Goal: Task Accomplishment & Management: Manage account settings

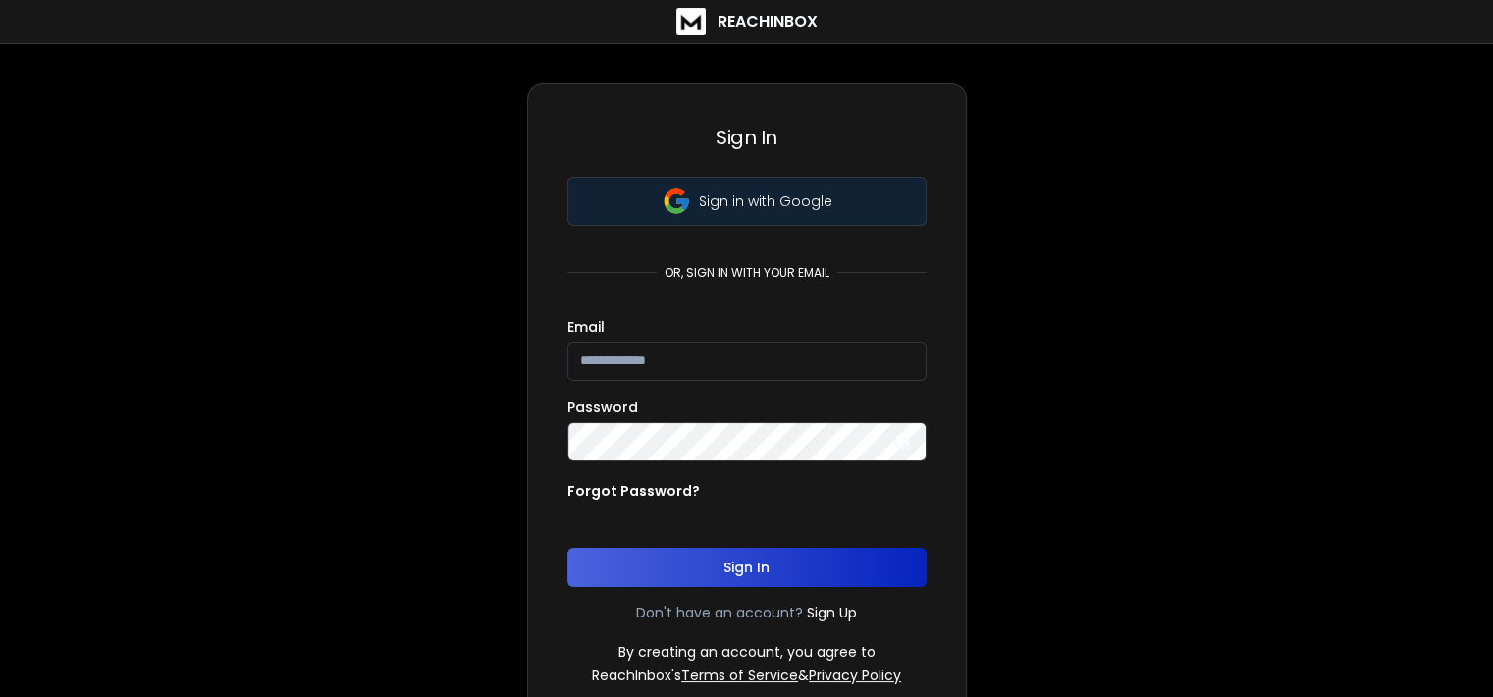
click at [718, 205] on p "Sign in with Google" at bounding box center [766, 201] width 134 height 20
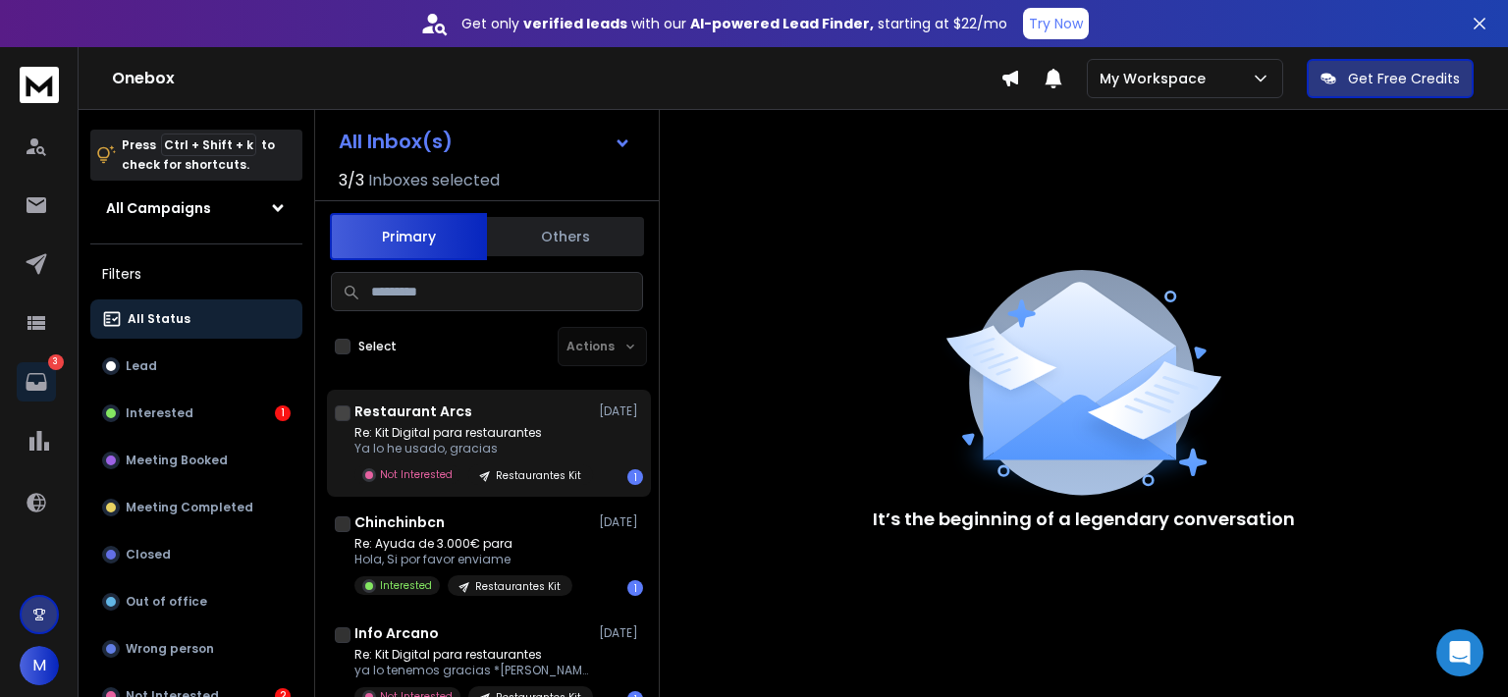
click at [541, 429] on p "Re: Kit Digital para restaurantes" at bounding box center [472, 433] width 236 height 16
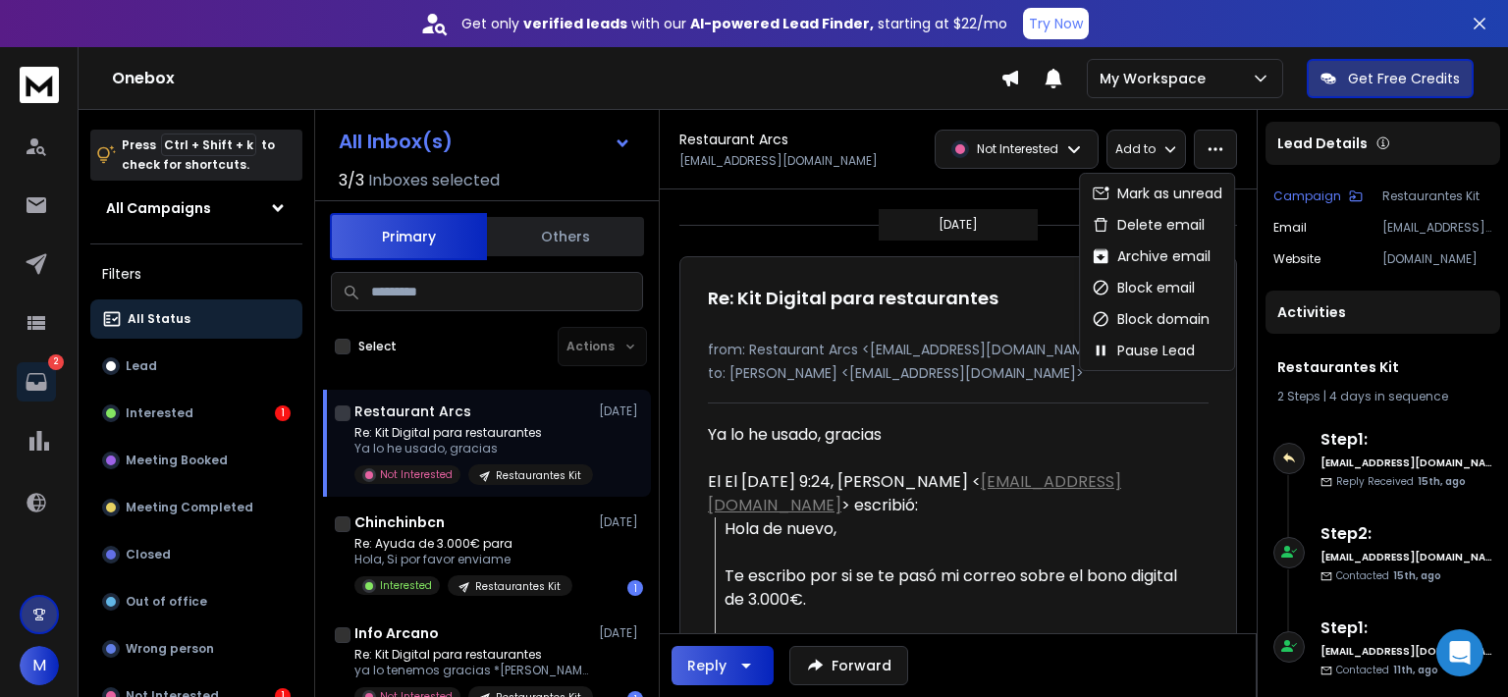
click at [1216, 141] on icon "button" at bounding box center [1216, 149] width 18 height 18
click at [1186, 346] on div "Pause Lead" at bounding box center [1143, 351] width 103 height 20
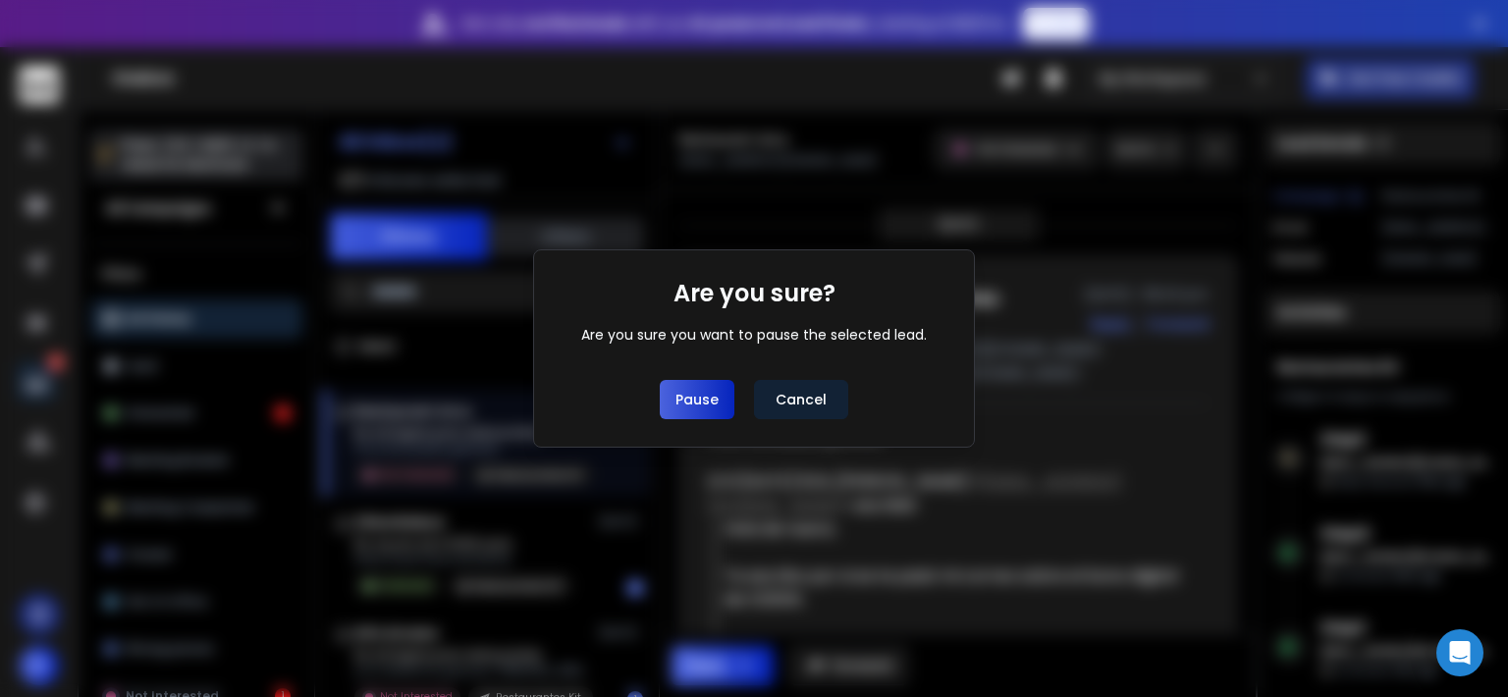
click at [700, 411] on button "Pause" at bounding box center [697, 399] width 75 height 39
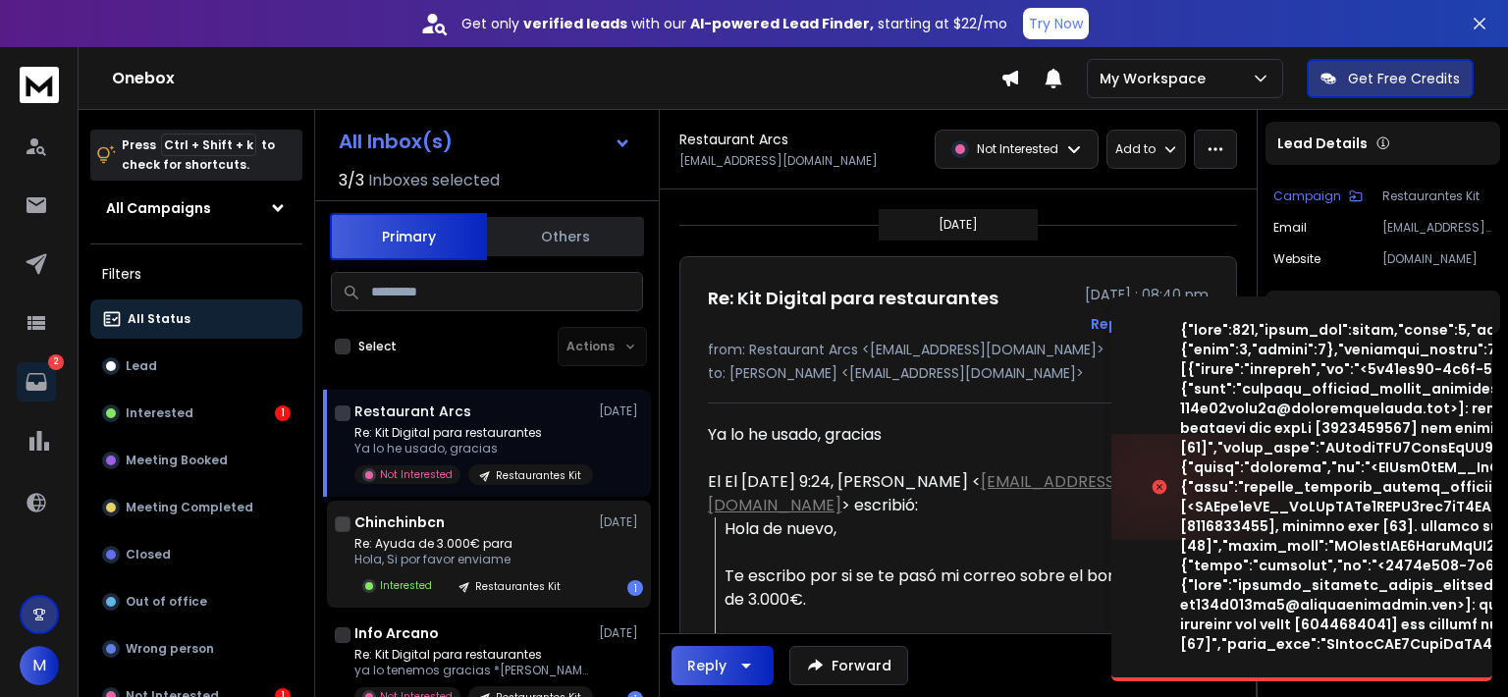
click at [563, 531] on div "Chinchinbcn 15 Aug" at bounding box center [498, 522] width 289 height 20
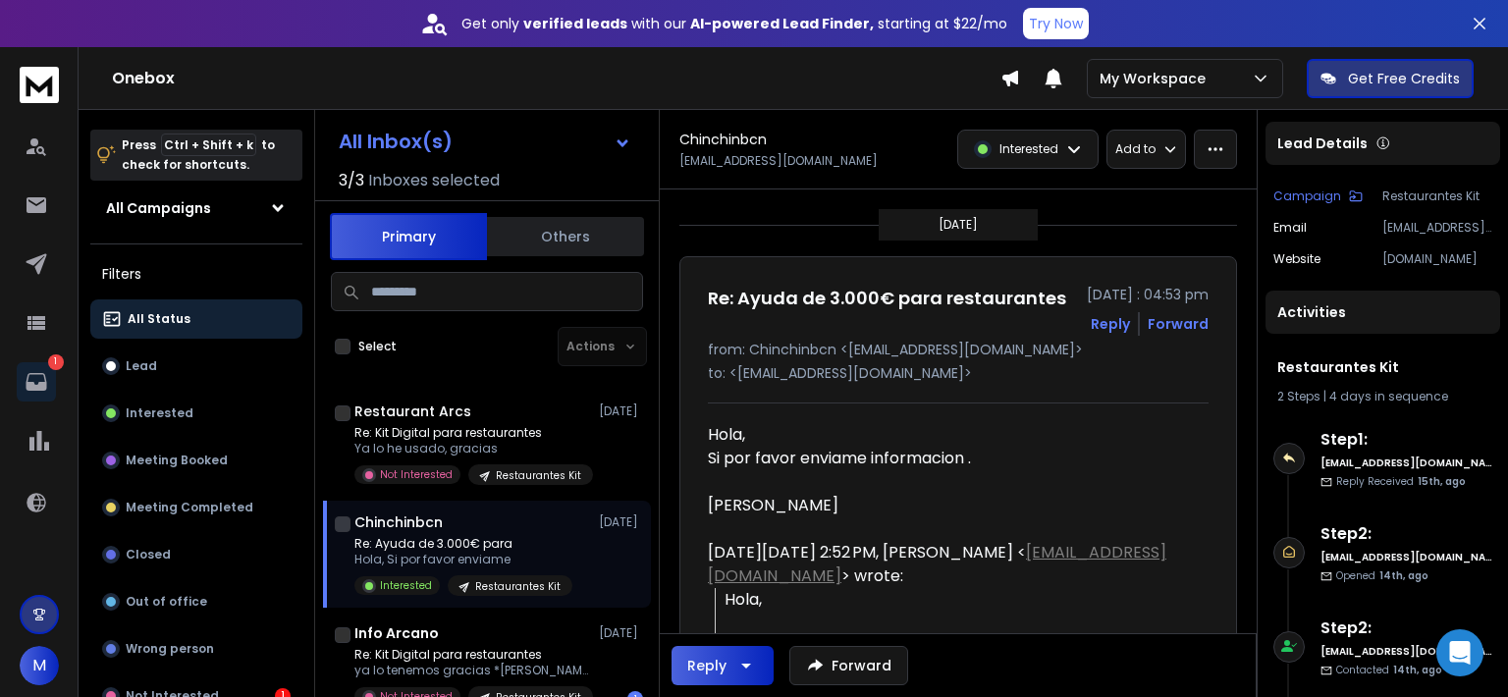
scroll to position [98, 0]
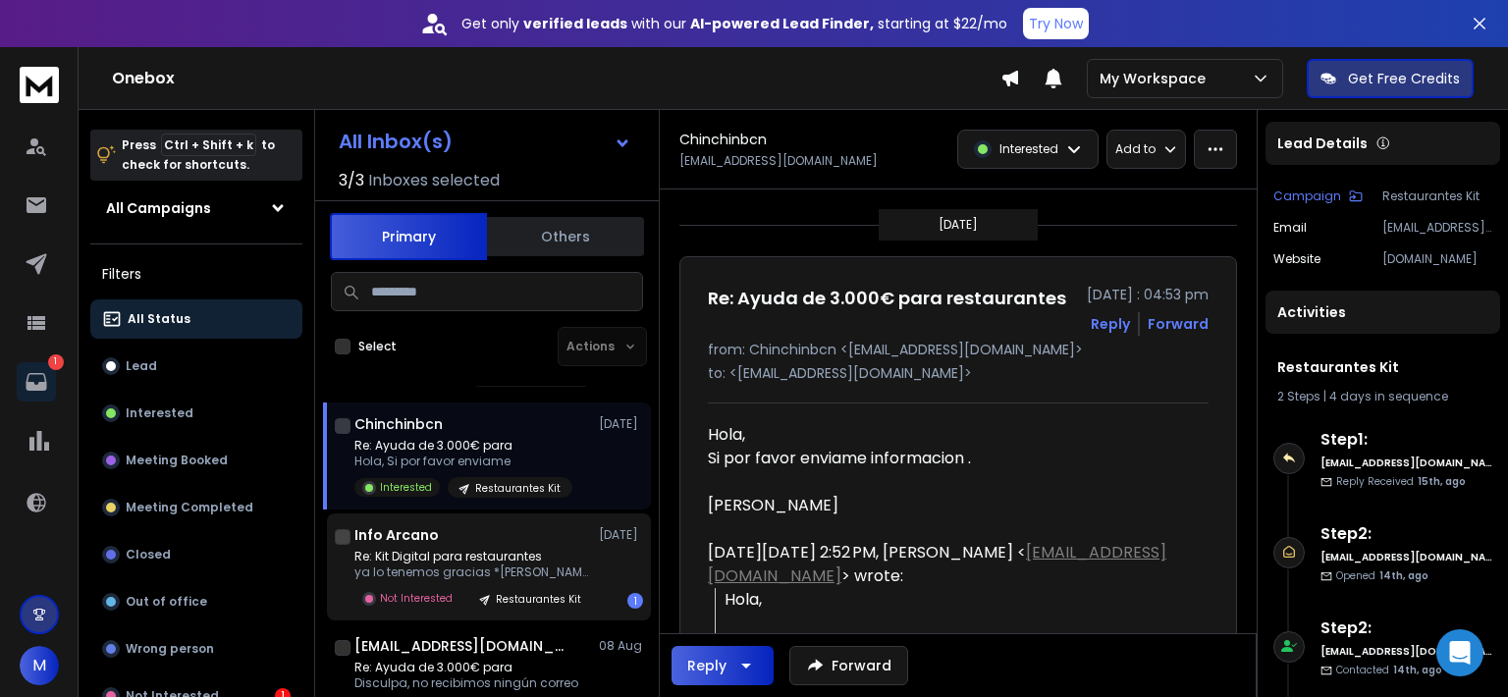
click at [565, 563] on p "Re: Kit Digital para restaurantes" at bounding box center [472, 557] width 236 height 16
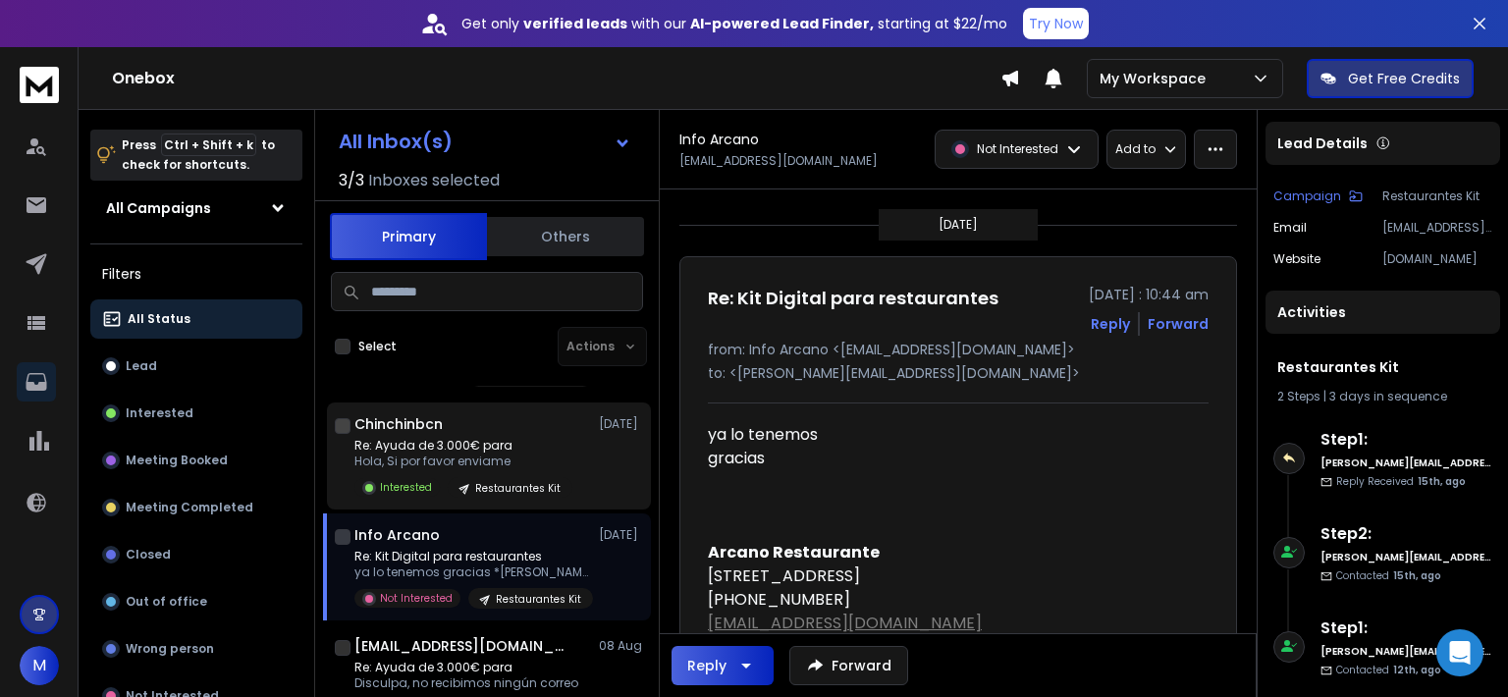
click at [571, 451] on div "Re: Ayuda de 3.000€ para Hola, Si por favor enviame Interested Restaurantes Kit" at bounding box center [498, 468] width 289 height 60
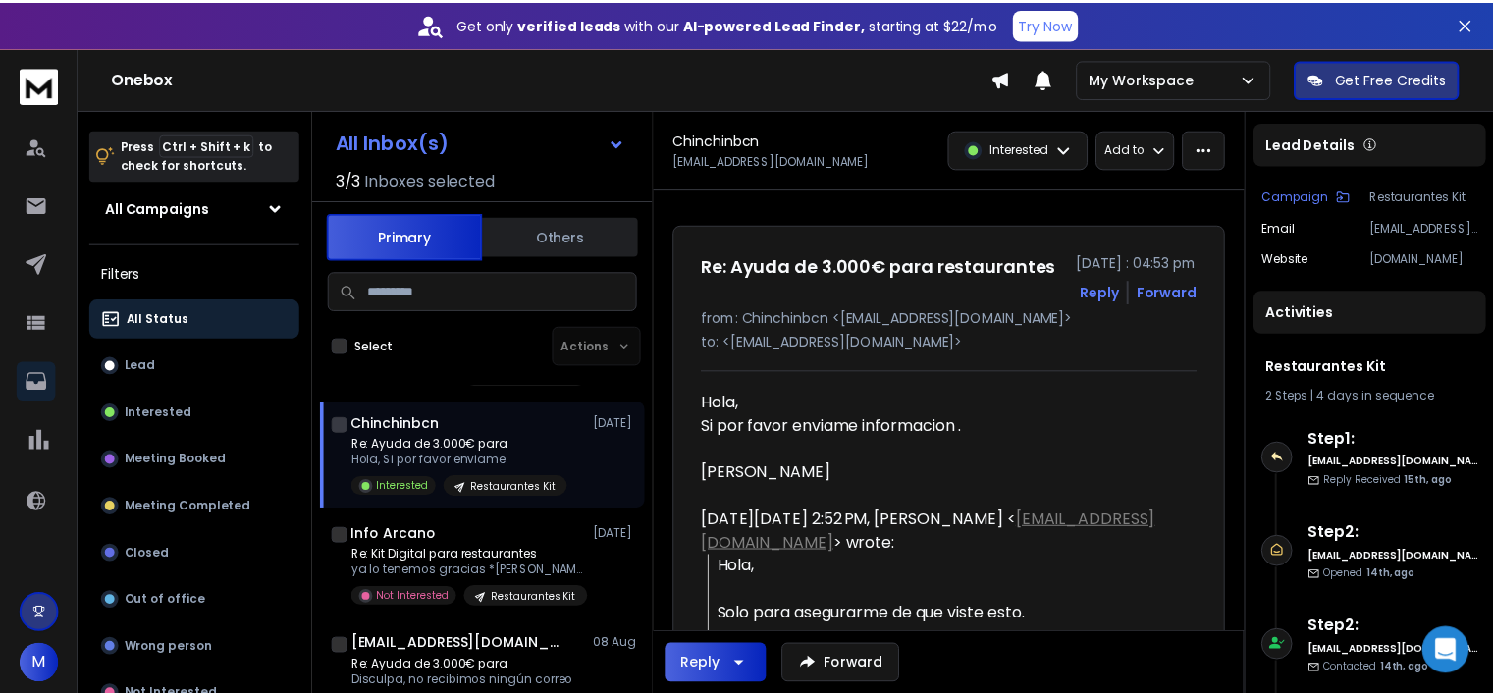
scroll to position [0, 0]
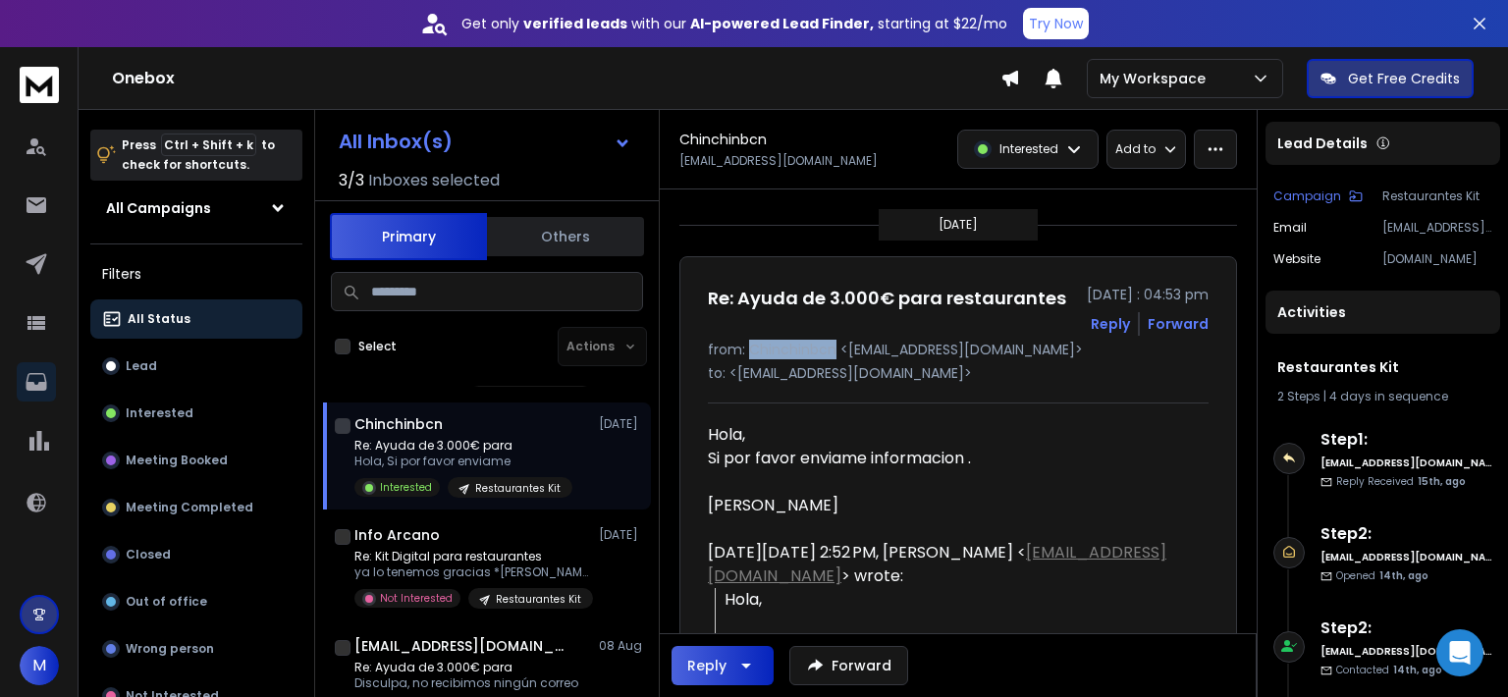
drag, startPoint x: 747, startPoint y: 350, endPoint x: 832, endPoint y: 350, distance: 85.4
click at [832, 350] on p "from: Chinchinbcn <infochinchinbcn@gmail.com>" at bounding box center [958, 350] width 501 height 20
click at [37, 259] on icon at bounding box center [36, 263] width 21 height 21
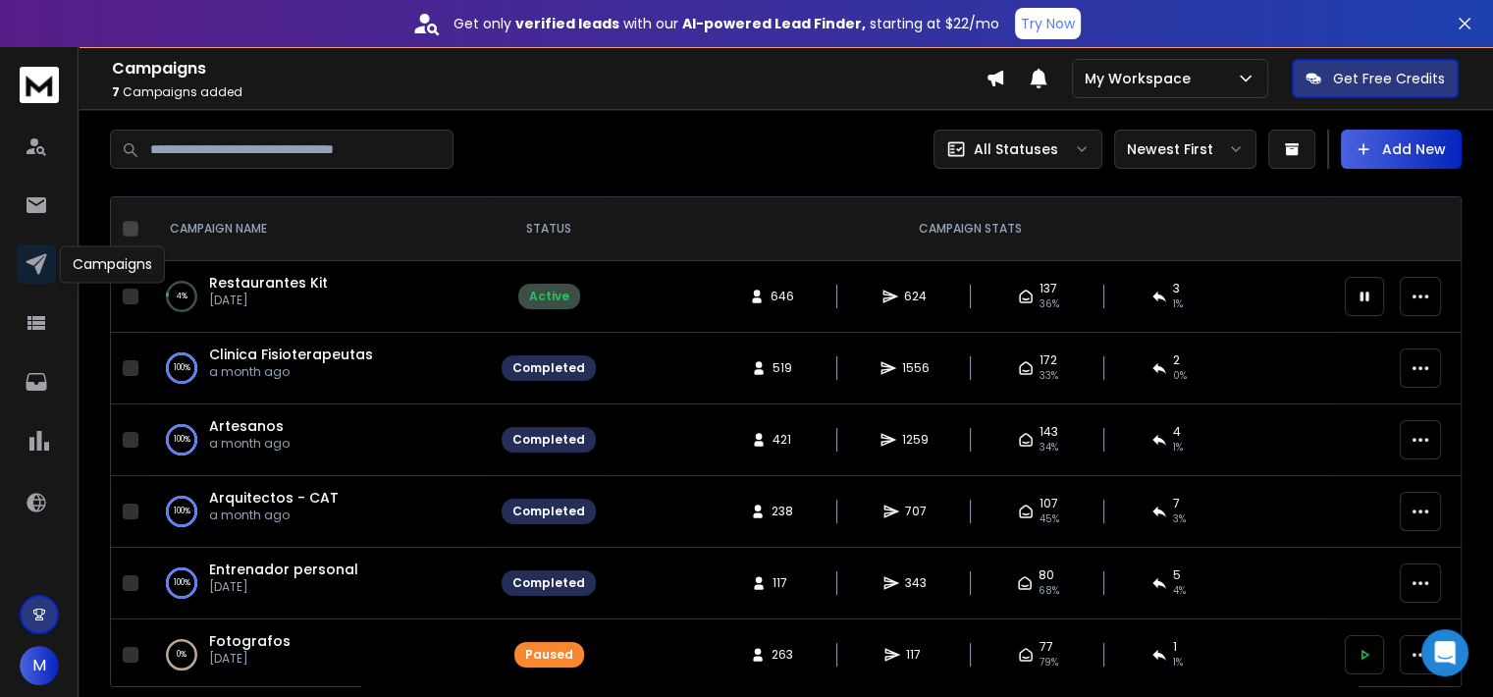
click at [330, 288] on div "4 % Restaurantes Kit 5 days ago" at bounding box center [318, 296] width 304 height 47
